Goal: Communication & Community: Answer question/provide support

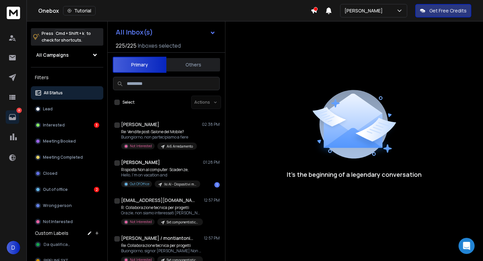
scroll to position [178, 0]
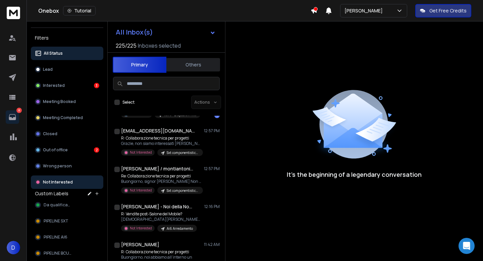
scroll to position [41, 0]
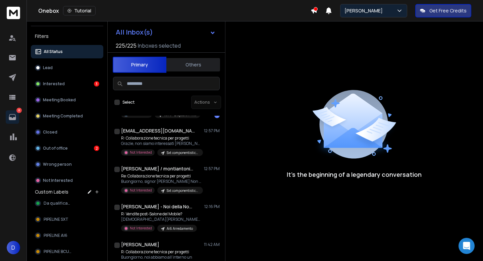
click at [368, 15] on button "[PERSON_NAME]" at bounding box center [373, 10] width 67 height 13
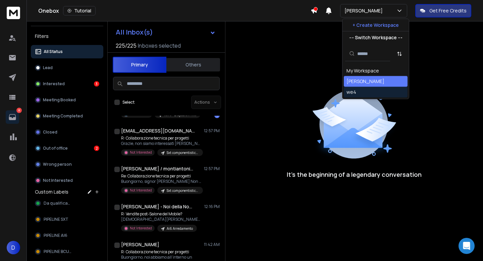
click at [365, 92] on div "we4" at bounding box center [376, 92] width 64 height 11
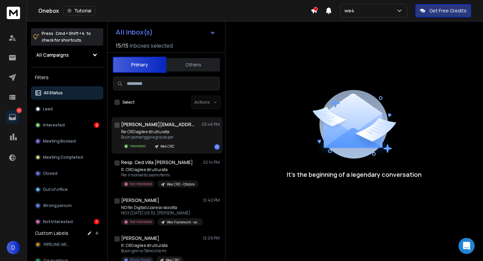
click at [195, 139] on div "Re: CRO agile e strutturata Buon pomeriggio e grazie per Interested We4 CRO 1" at bounding box center [170, 139] width 99 height 20
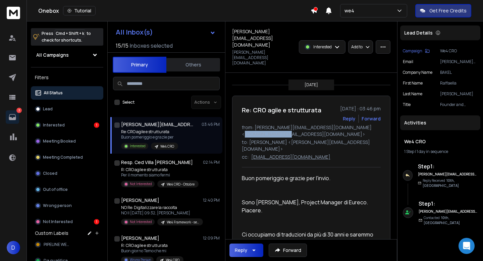
drag, startPoint x: 361, startPoint y: 104, endPoint x: 400, endPoint y: 106, distance: 38.6
copy p "eurecoitaly.com>"
click at [338, 41] on div "Interested" at bounding box center [322, 47] width 46 height 13
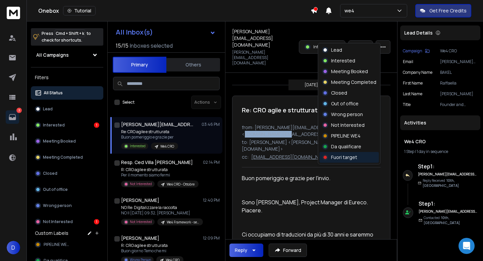
click at [337, 160] on p "Fuori target" at bounding box center [344, 157] width 26 height 7
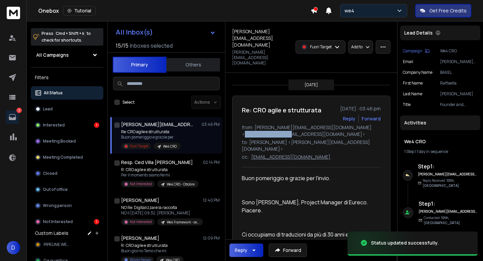
click at [362, 14] on div "we4" at bounding box center [373, 10] width 58 height 7
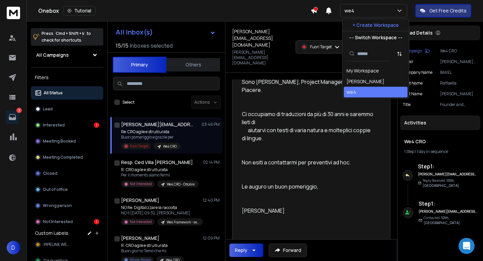
scroll to position [197, 0]
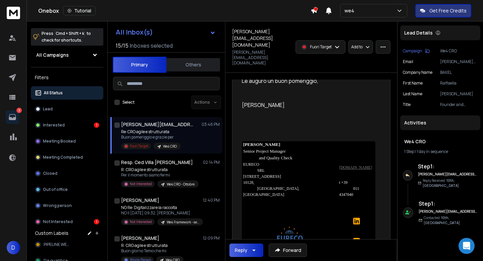
scroll to position [226, 0]
click at [353, 218] on img at bounding box center [356, 221] width 7 height 7
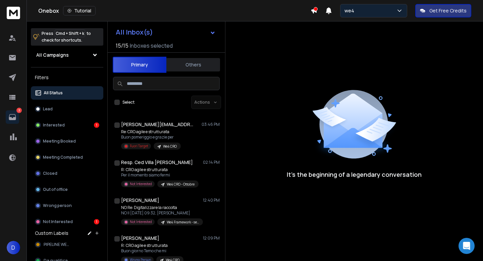
click at [382, 9] on div "we4" at bounding box center [373, 10] width 58 height 7
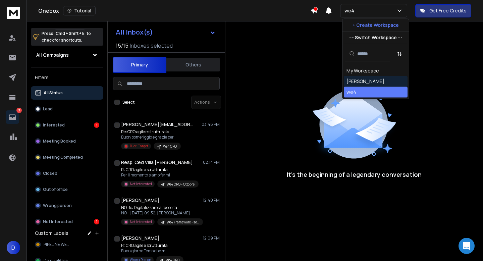
click at [377, 80] on div "[PERSON_NAME]" at bounding box center [376, 81] width 64 height 11
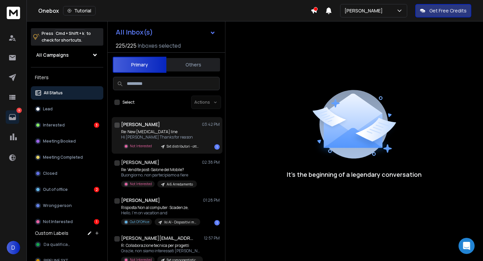
click at [206, 132] on div "Re: New [MEDICAL_DATA] line Hi [PERSON_NAME] Thanks for reason Not Interested S…" at bounding box center [170, 139] width 99 height 20
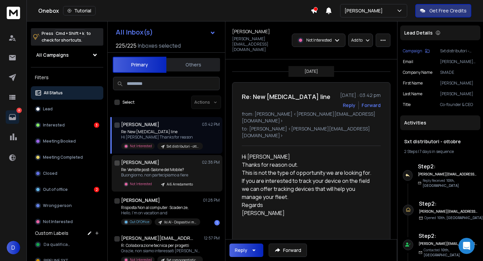
scroll to position [20, 0]
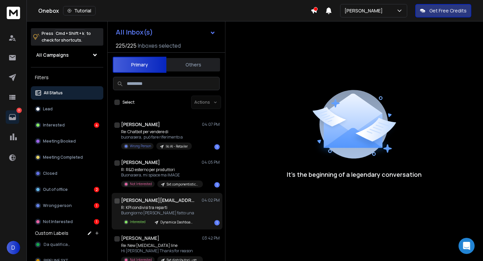
click at [209, 209] on div "R: KPI condivisi tra reparti Buongiorno [PERSON_NAME] fatto una Interested Dyna…" at bounding box center [170, 215] width 99 height 20
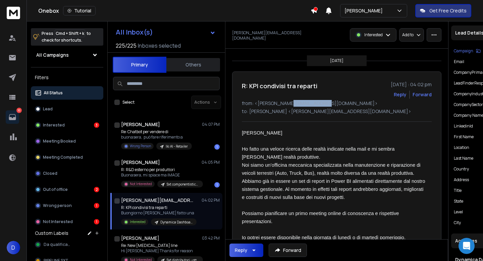
drag, startPoint x: 287, startPoint y: 104, endPoint x: 318, endPoint y: 105, distance: 31.5
click at [318, 105] on p "from: <[PERSON_NAME][EMAIL_ADDRESS][DOMAIN_NAME]>" at bounding box center [337, 103] width 190 height 7
copy p "[DOMAIN_NAME]"
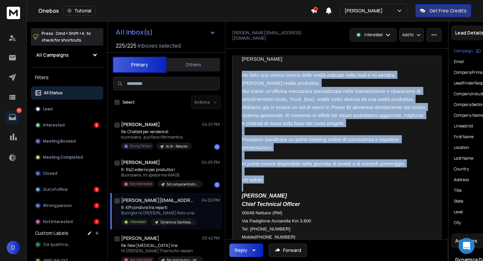
scroll to position [74, 0]
drag, startPoint x: 270, startPoint y: 173, endPoint x: 240, endPoint y: 60, distance: 116.8
copy div "Buongiorno [PERSON_NAME] fatto una veloce ricerca delle realtà indicate nella m…"
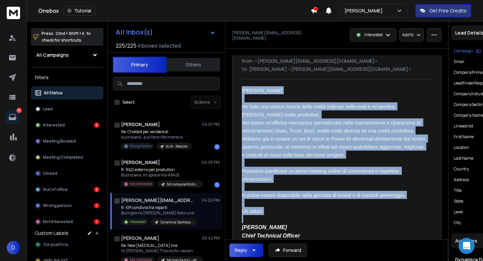
scroll to position [0, 0]
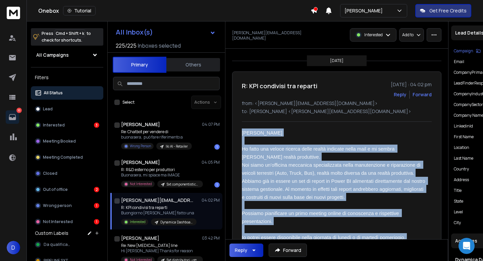
click at [251, 252] on icon "button" at bounding box center [254, 250] width 8 height 8
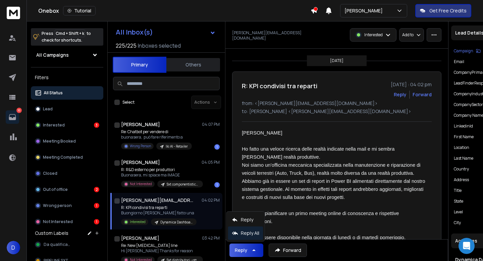
click at [250, 231] on p "Reply All" at bounding box center [250, 233] width 18 height 7
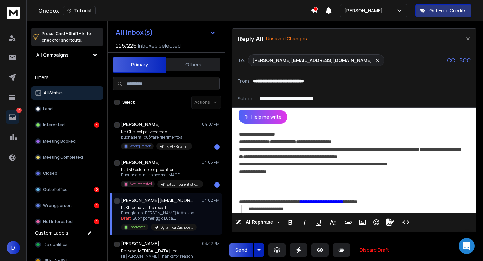
click at [311, 133] on p "**********" at bounding box center [350, 133] width 223 height 7
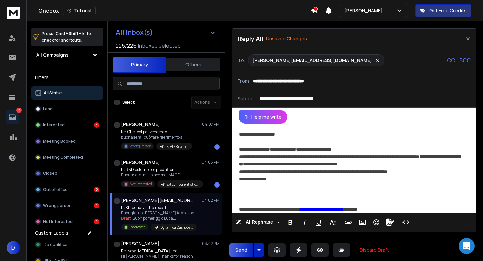
click at [362, 146] on p "**********" at bounding box center [350, 156] width 223 height 22
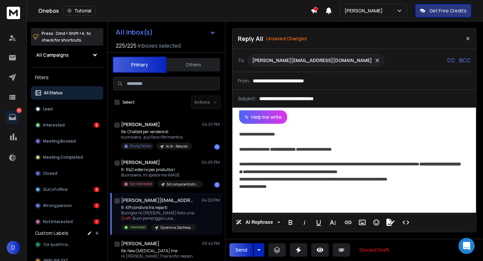
click at [238, 149] on div "**********" at bounding box center [353, 168] width 243 height 89
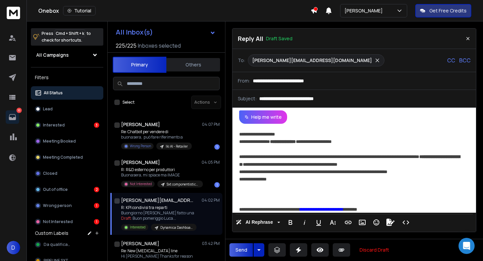
click at [418, 164] on p "**********" at bounding box center [350, 149] width 223 height 38
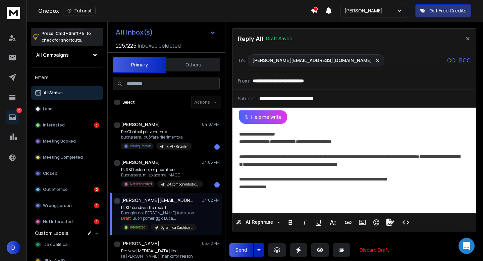
click at [439, 181] on p "**********" at bounding box center [350, 178] width 223 height 7
click at [257, 203] on div at bounding box center [354, 201] width 230 height 7
click at [242, 250] on button "Send" at bounding box center [240, 249] width 23 height 13
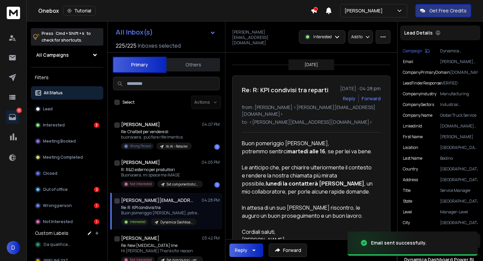
click at [331, 35] on p "Interested" at bounding box center [322, 36] width 18 height 5
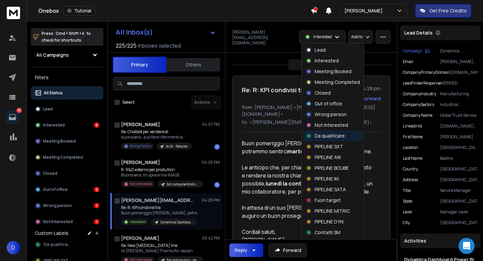
click at [331, 133] on p "Da qualificare" at bounding box center [329, 135] width 30 height 7
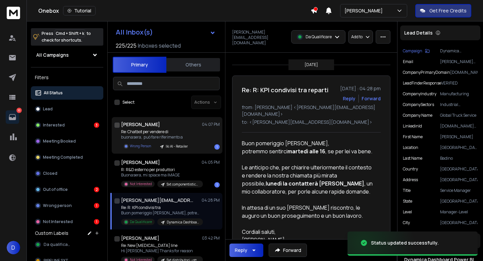
click at [151, 132] on p "Re: Chatbot per vendere di" at bounding box center [156, 131] width 71 height 5
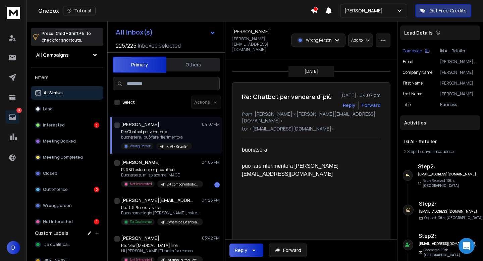
click at [390, 37] on button "button" at bounding box center [382, 40] width 15 height 13
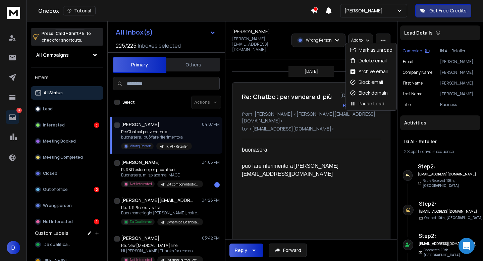
click at [382, 52] on div "Mark as unread" at bounding box center [371, 50] width 43 height 7
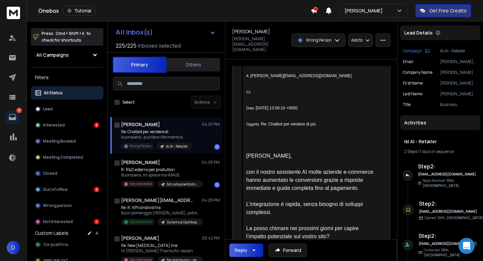
scroll to position [557, 0]
drag, startPoint x: 338, startPoint y: 202, endPoint x: 245, endPoint y: 134, distance: 114.6
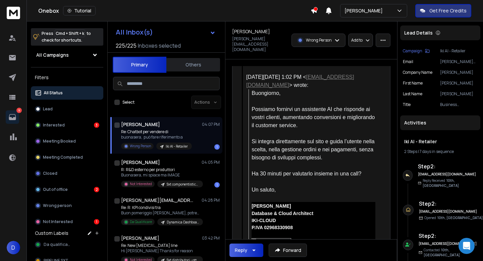
scroll to position [845, 0]
click at [310, 105] on div "Possiamo fornirvi un assistente AI che risponde ai vostri clienti, aumentando c…" at bounding box center [313, 117] width 124 height 24
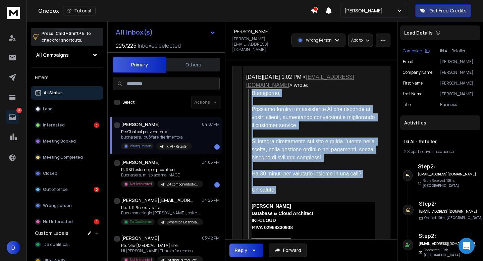
drag, startPoint x: 251, startPoint y: 73, endPoint x: 288, endPoint y: 167, distance: 100.8
click at [288, 167] on div "Buongiorno, [PERSON_NAME] fornirvi un assistente AI che risponde ai vostri clie…" at bounding box center [313, 193] width 124 height 208
copy div "Buongiorno, [PERSON_NAME] fornirvi un assistente AI che risponde ai vostri clie…"
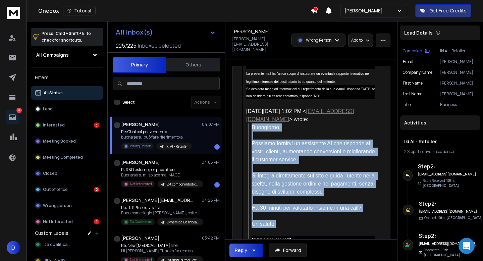
scroll to position [783, 0]
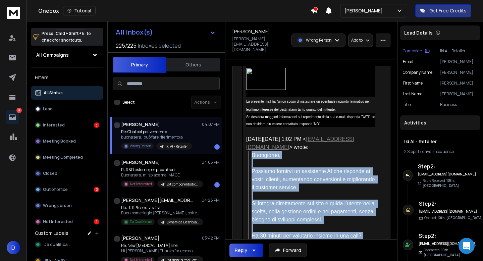
click at [247, 253] on div "Reply" at bounding box center [246, 250] width 23 height 8
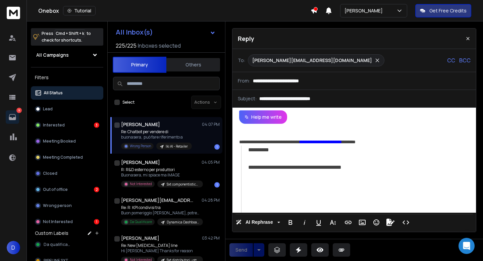
scroll to position [0, 0]
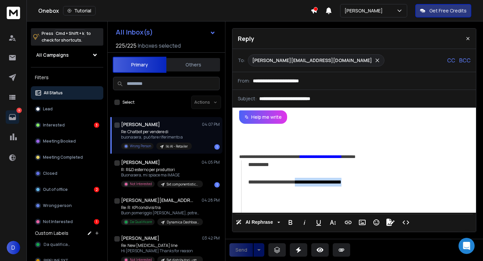
drag, startPoint x: 301, startPoint y: 183, endPoint x: 360, endPoint y: 184, distance: 59.3
click at [360, 184] on p "**********" at bounding box center [355, 182] width 214 height 9
copy p "**********"
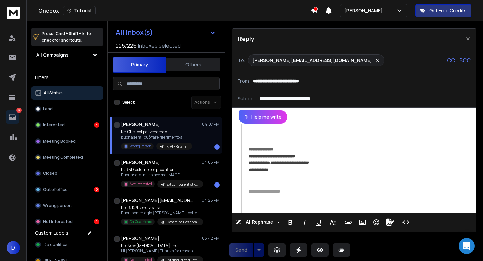
scroll to position [131, 0]
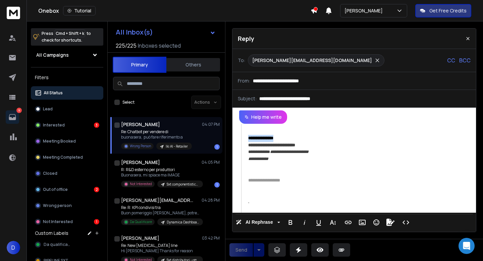
drag, startPoint x: 245, startPoint y: 137, endPoint x: 292, endPoint y: 141, distance: 47.1
copy strong "**********"
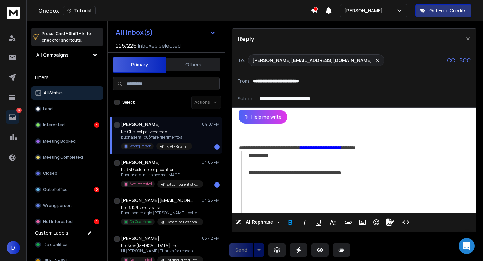
scroll to position [9, 0]
